Goal: Task Accomplishment & Management: Use online tool/utility

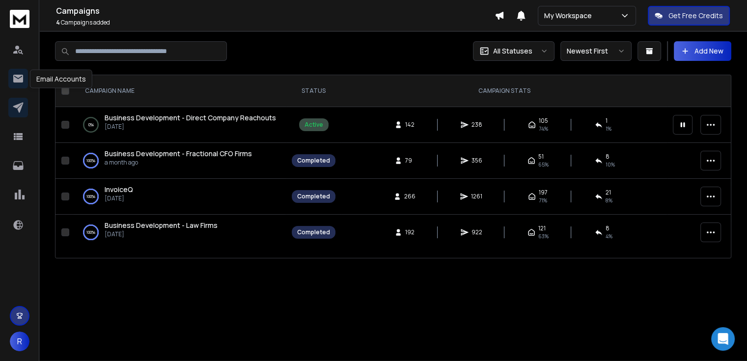
click at [18, 82] on icon at bounding box center [18, 79] width 10 height 8
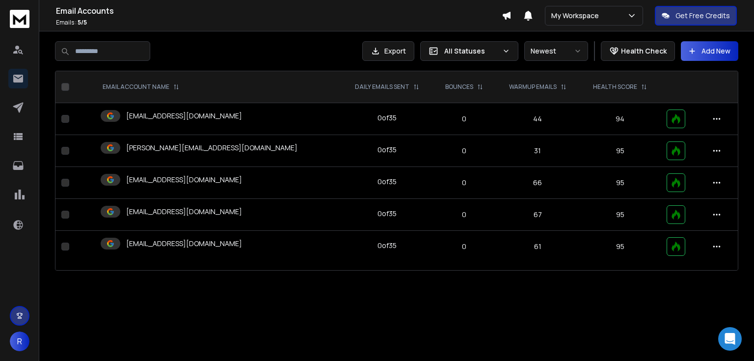
click at [472, 302] on div "Your warmest leads are on your site – Turn visits into conversations Reach Out …" at bounding box center [377, 180] width 754 height 361
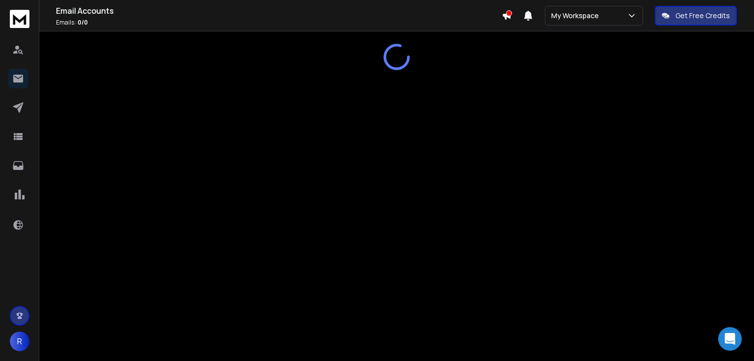
click at [404, 15] on h1 "Email Accounts" at bounding box center [279, 11] width 446 height 12
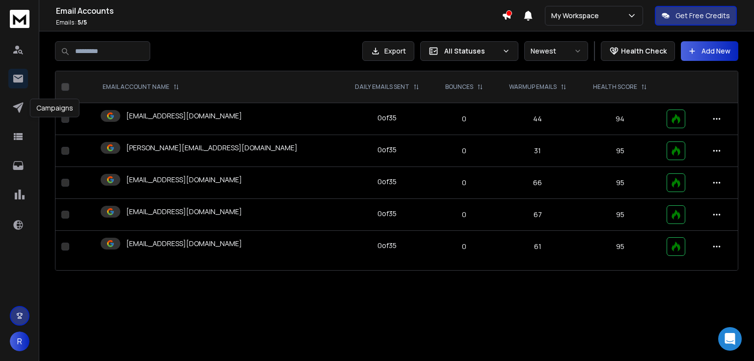
drag, startPoint x: 20, startPoint y: 113, endPoint x: 669, endPoint y: 256, distance: 665.2
click at [20, 113] on link at bounding box center [18, 108] width 20 height 20
